Goal: Task Accomplishment & Management: Use online tool/utility

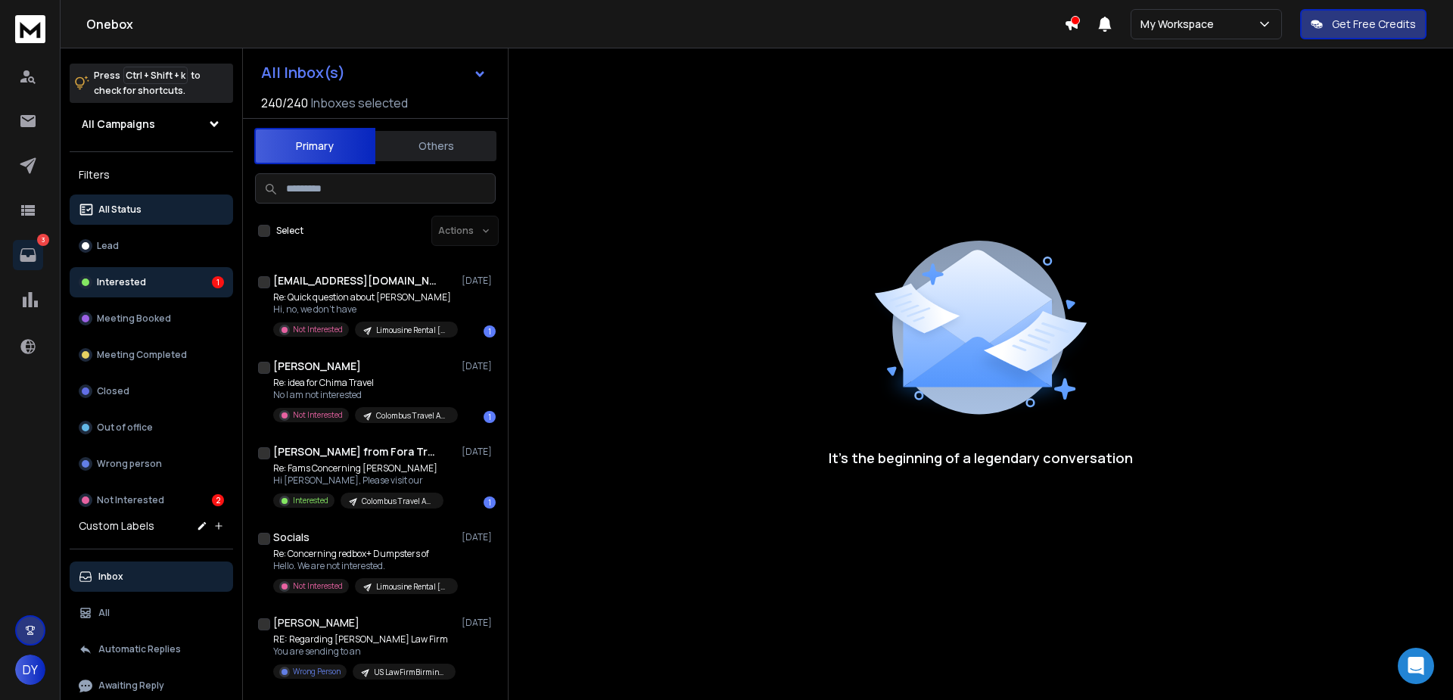
click at [171, 273] on button "Interested 1" at bounding box center [151, 282] width 163 height 30
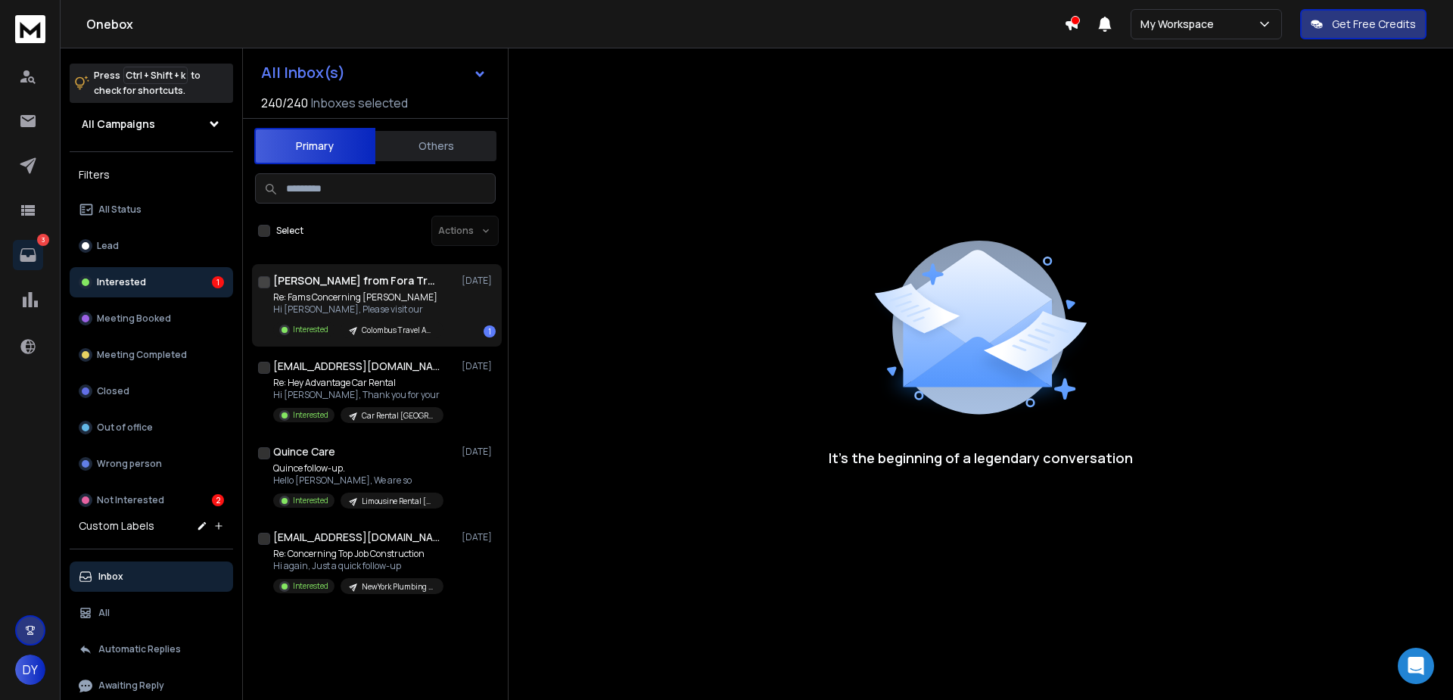
click at [433, 295] on p "Re: Fams Concerning [PERSON_NAME]" at bounding box center [358, 297] width 170 height 12
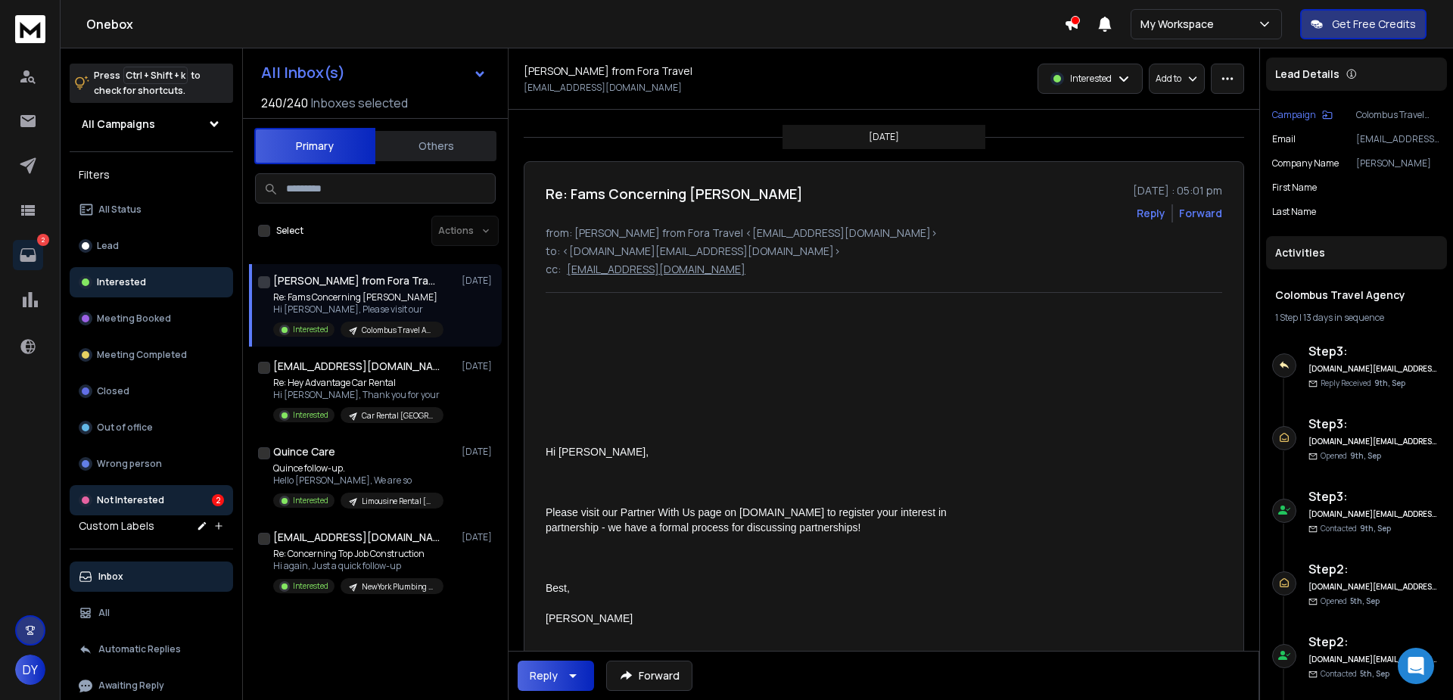
click at [176, 498] on button "Not Interested 2" at bounding box center [151, 500] width 163 height 30
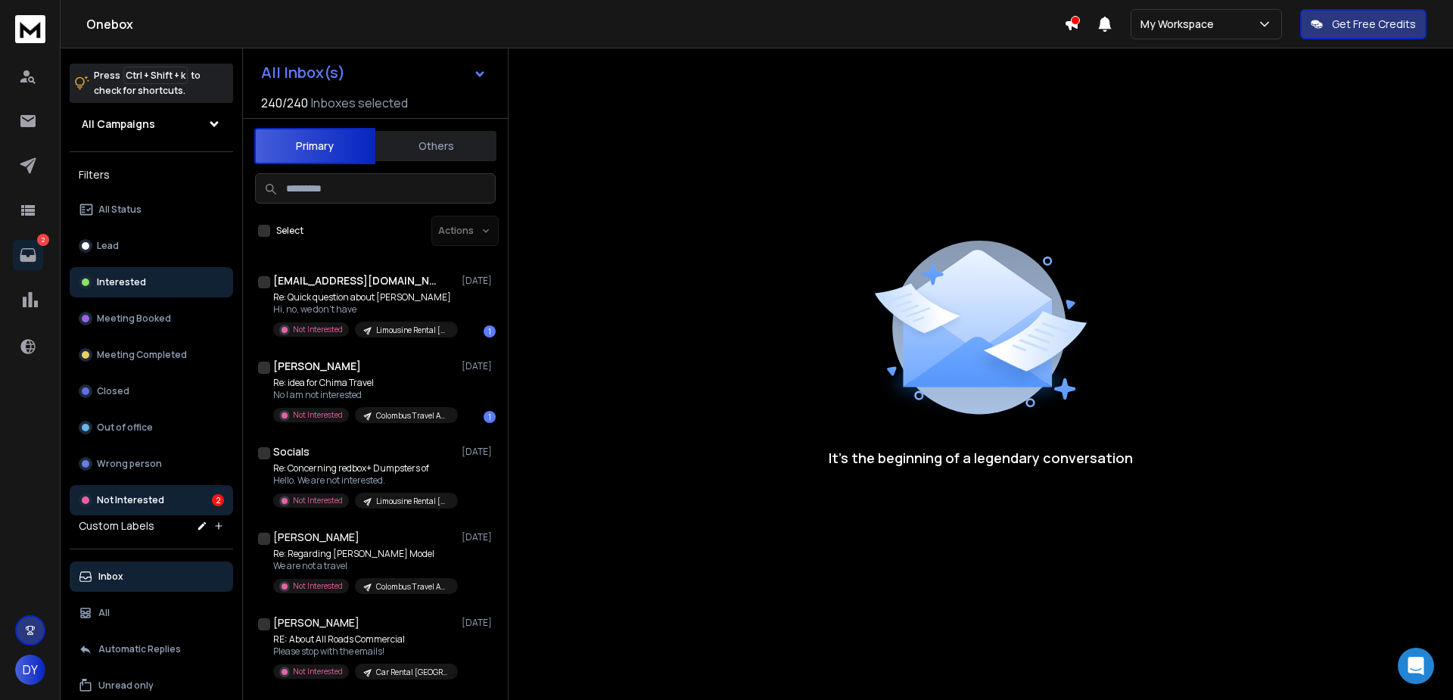
click at [147, 275] on button "Interested" at bounding box center [151, 282] width 163 height 30
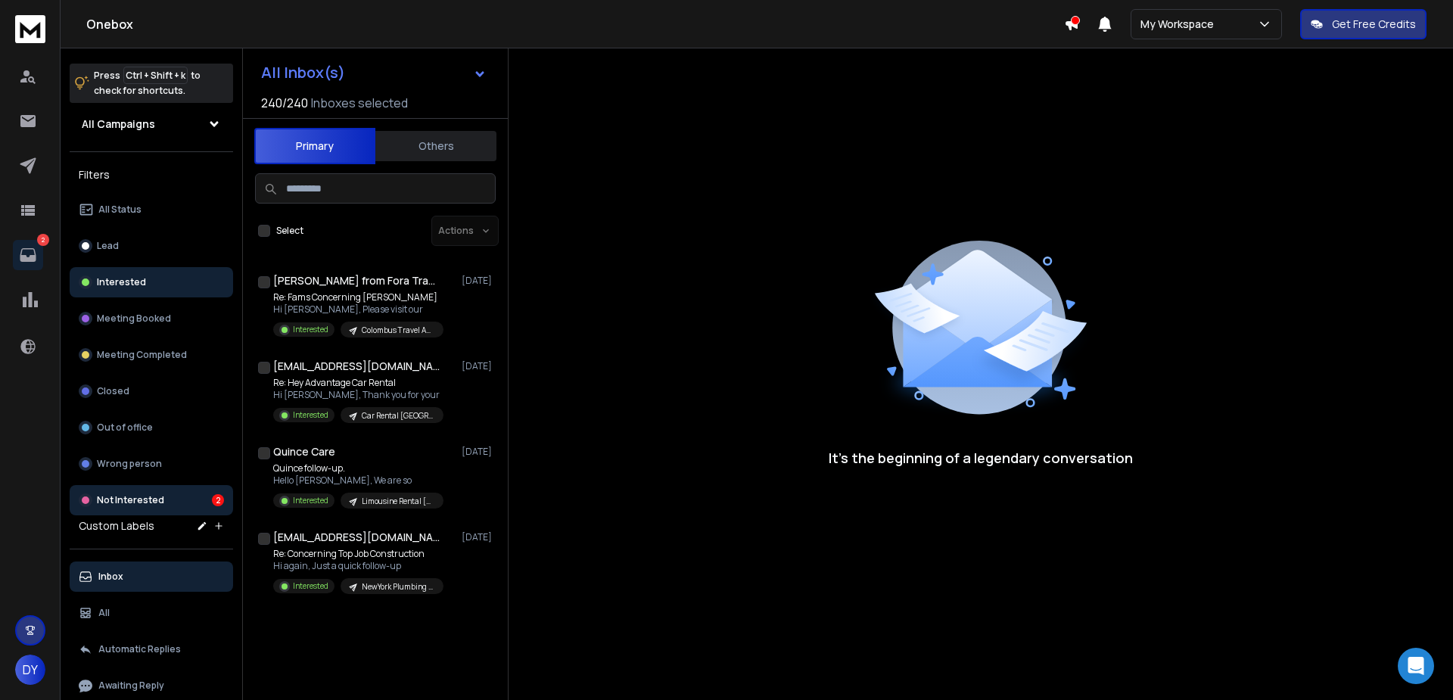
click at [185, 507] on button "Not Interested 2" at bounding box center [151, 500] width 163 height 30
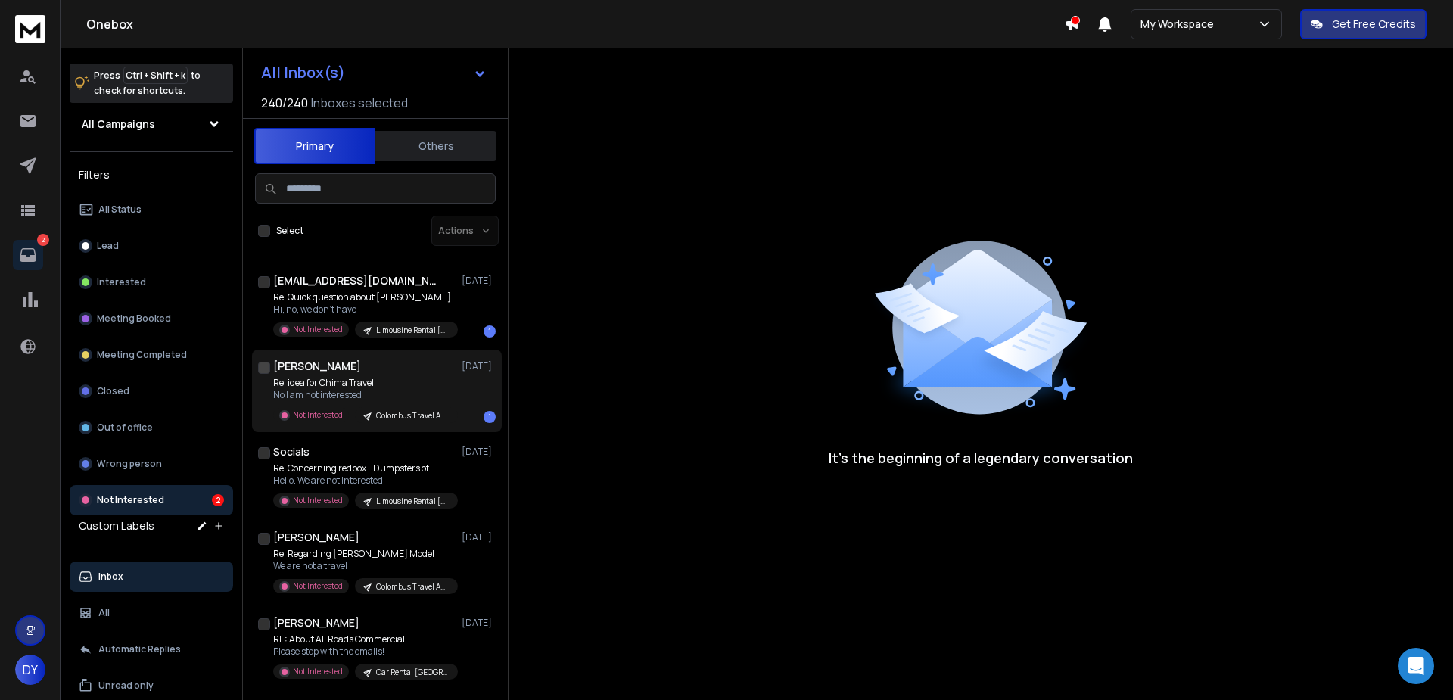
click at [391, 393] on p "No I am not interested" at bounding box center [364, 395] width 182 height 12
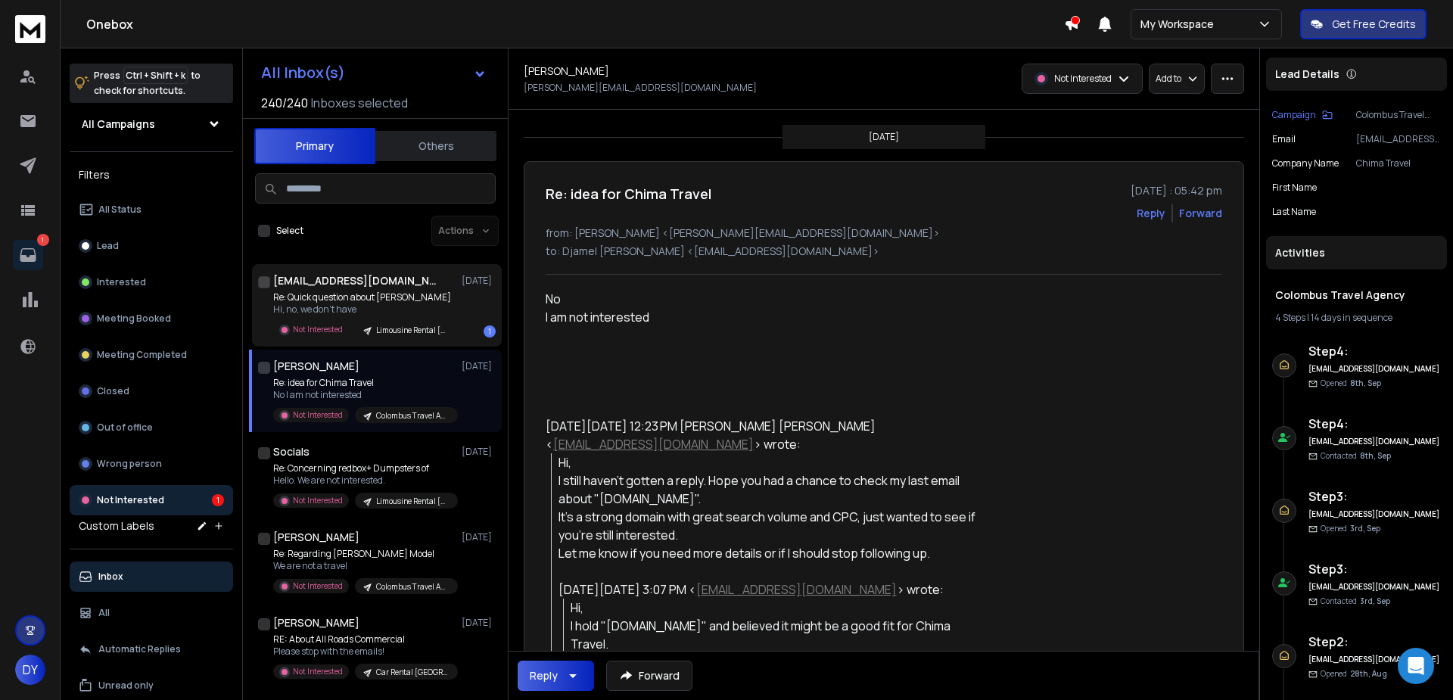
click at [433, 308] on p "Hi, no, we don't have" at bounding box center [364, 309] width 182 height 12
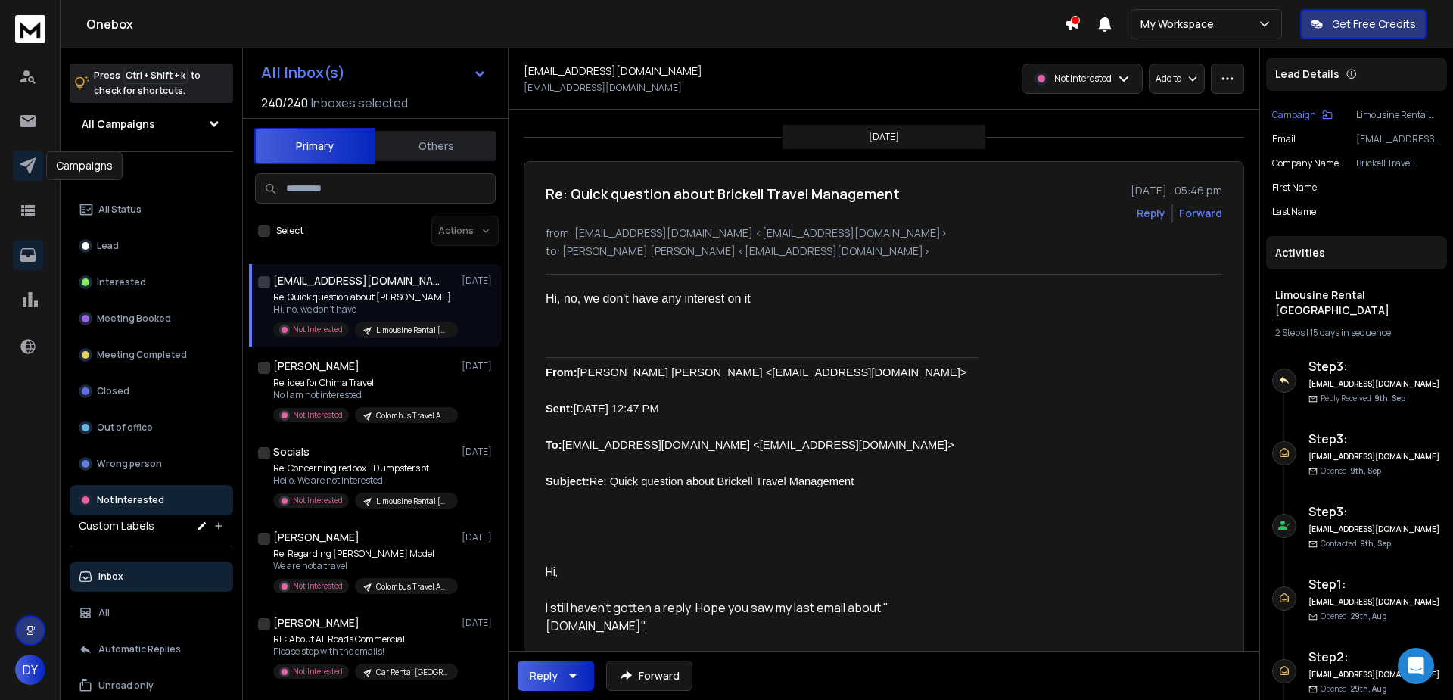
click at [33, 168] on icon at bounding box center [28, 166] width 18 height 18
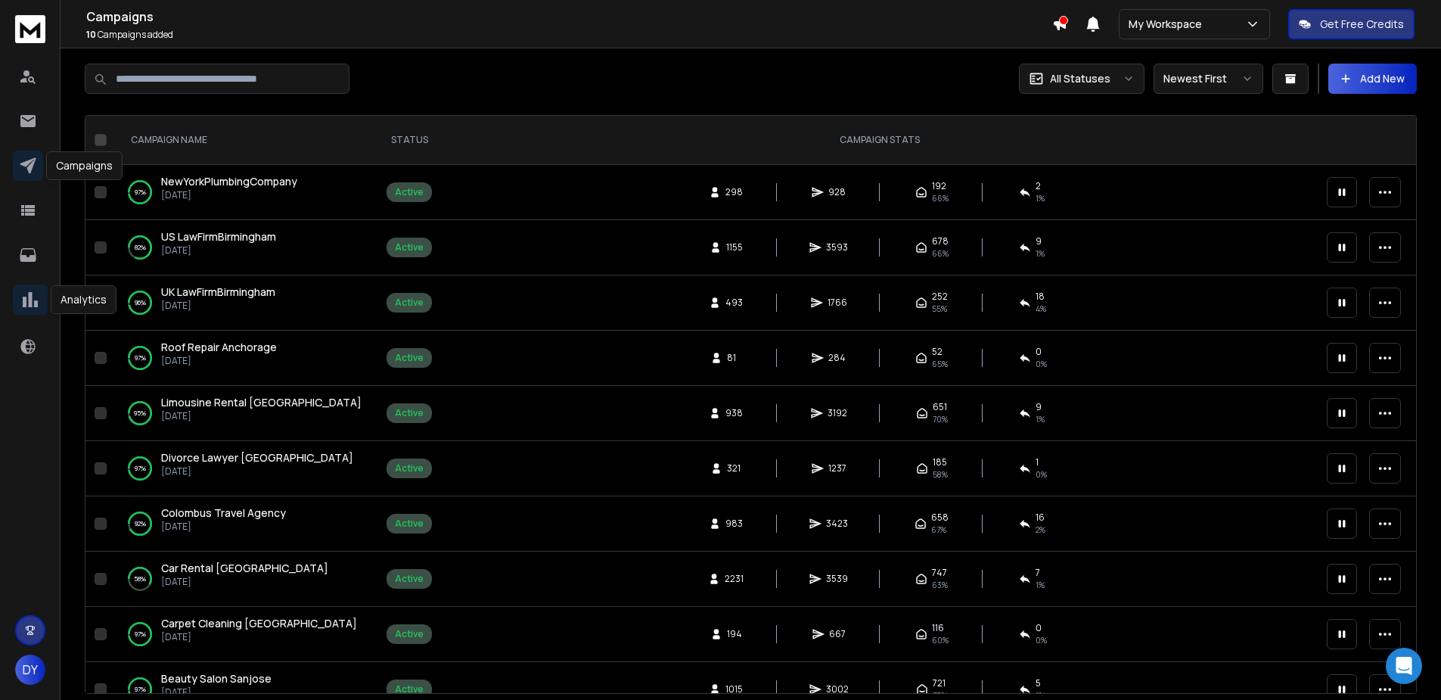
click at [36, 305] on icon at bounding box center [30, 299] width 15 height 15
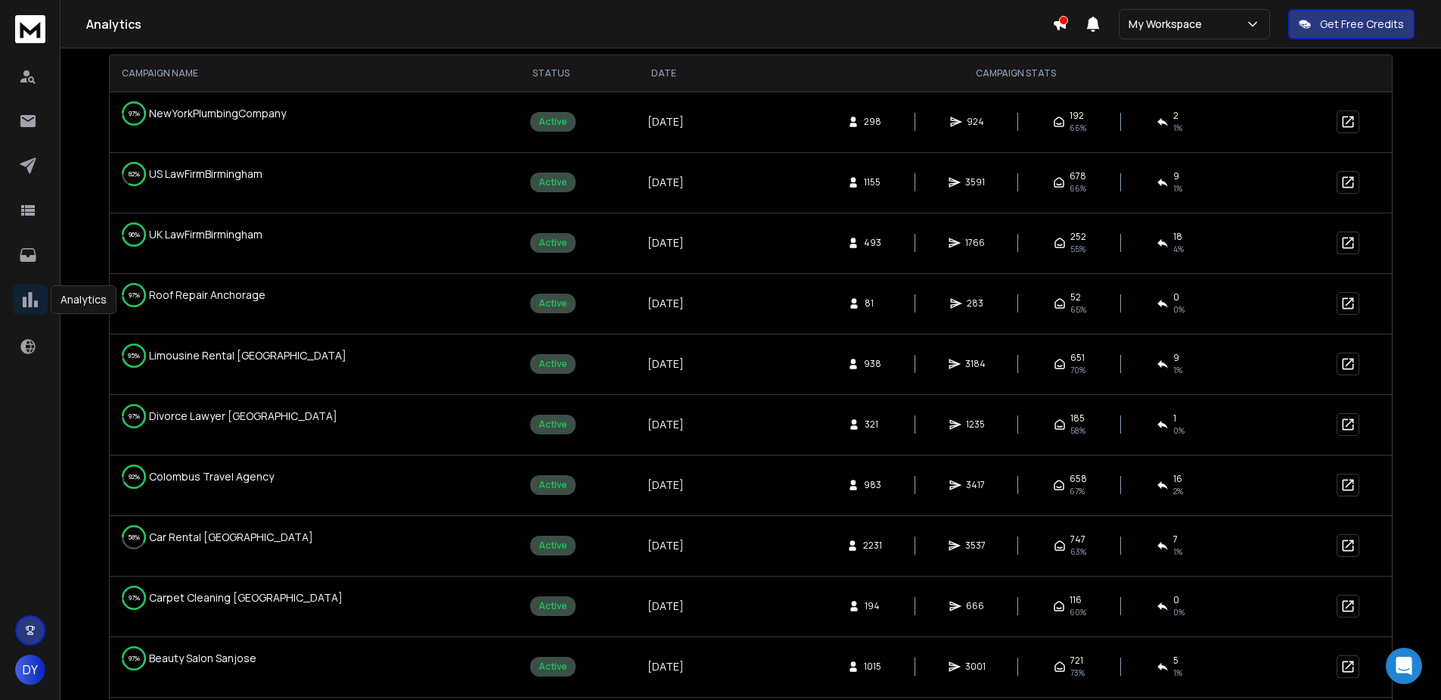
scroll to position [760, 0]
